Goal: Task Accomplishment & Management: Use online tool/utility

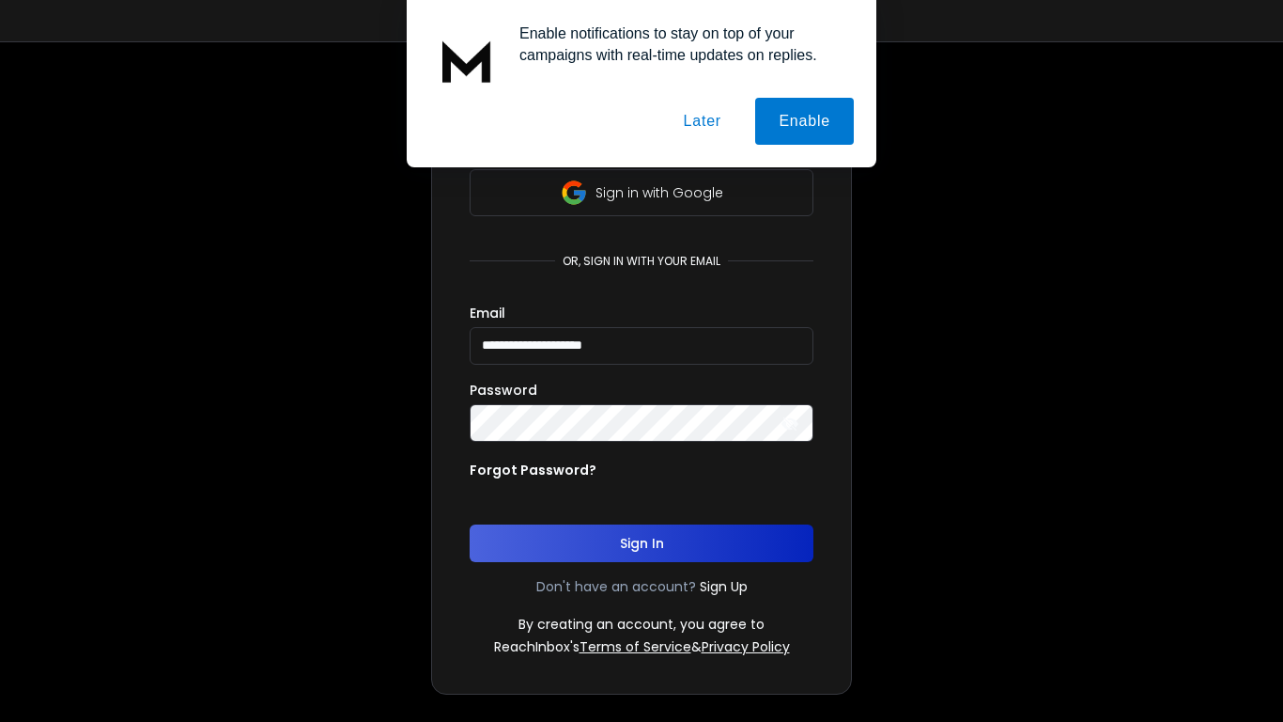
type input "**********"
click at [642, 542] on button "Sign In" at bounding box center [642, 543] width 344 height 38
